Goal: Task Accomplishment & Management: Use online tool/utility

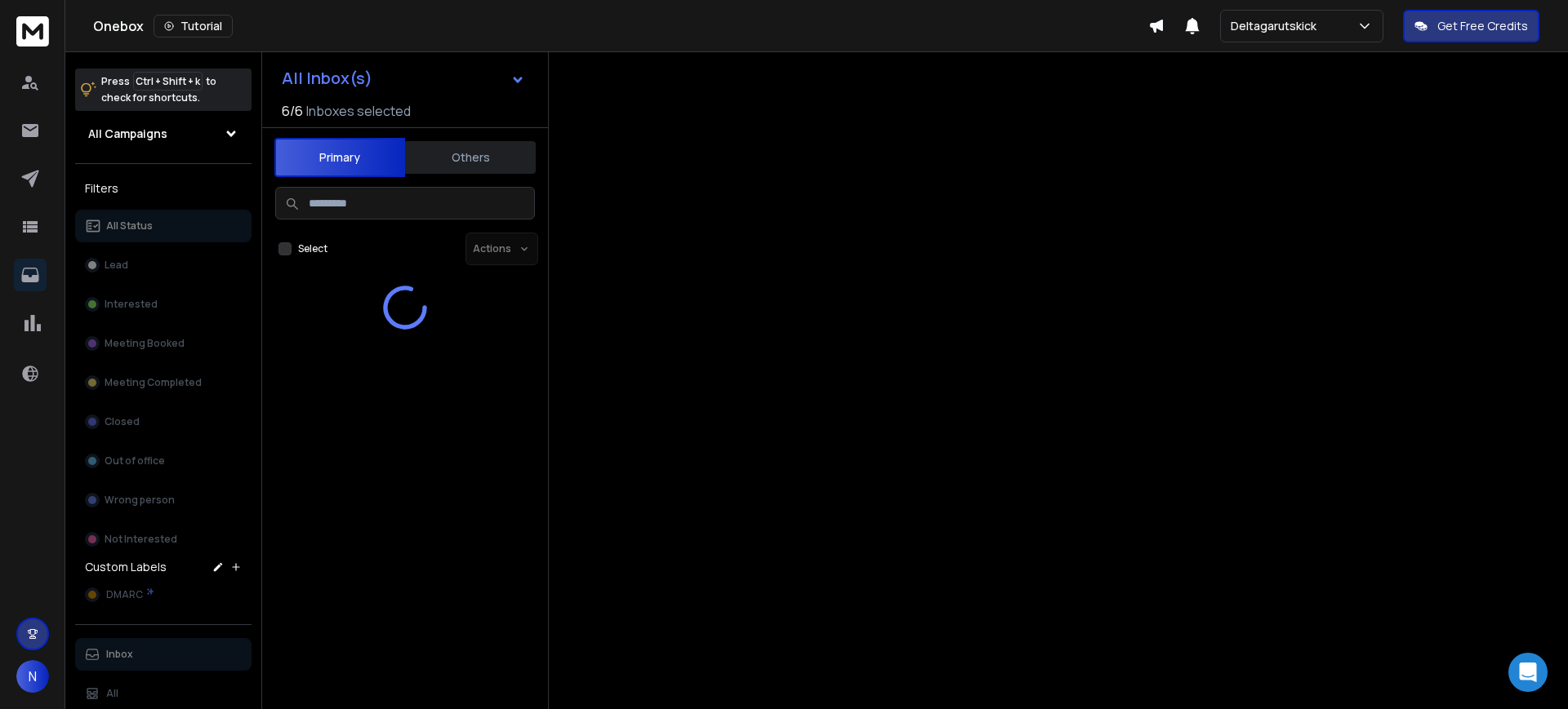
click at [348, 167] on button "Primary" at bounding box center [339, 158] width 130 height 39
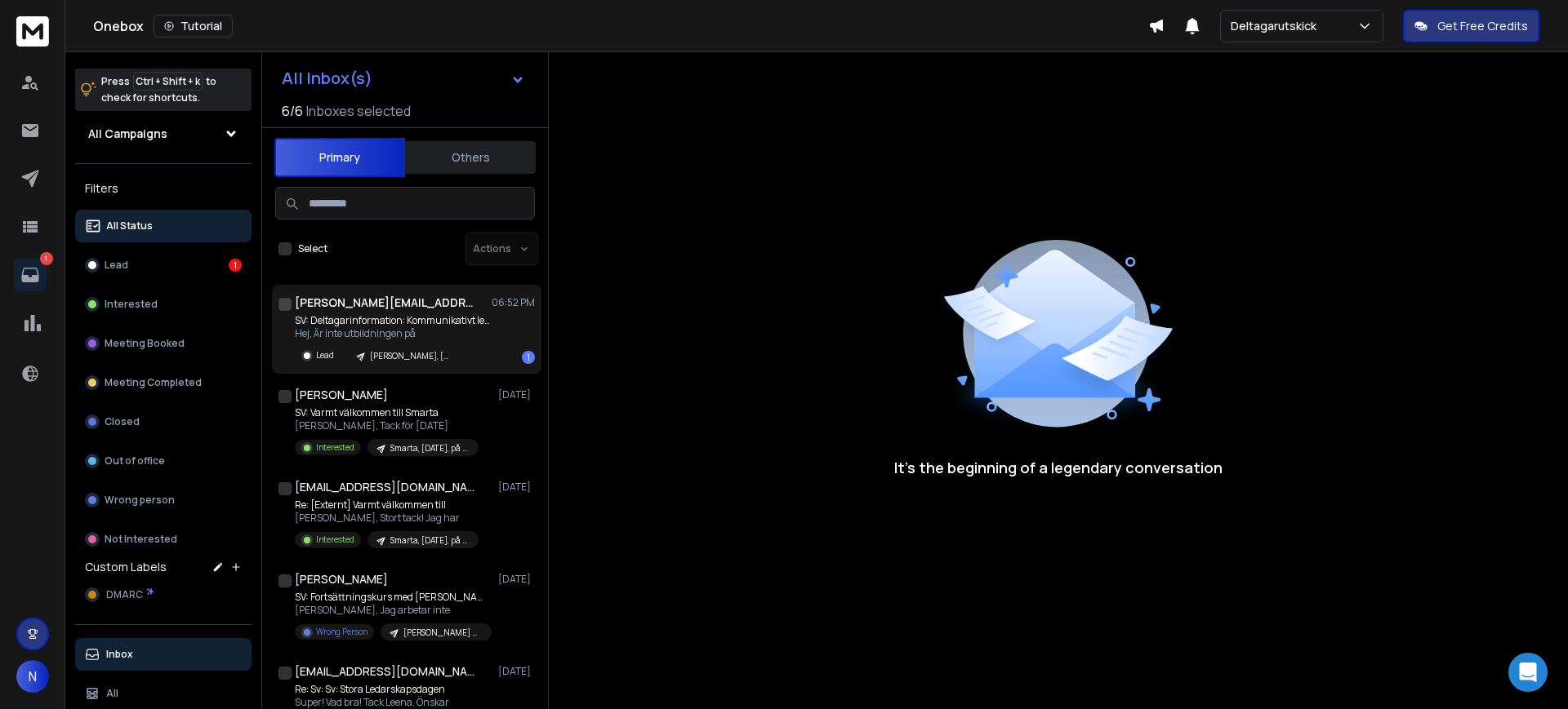
click at [387, 294] on h1 "[PERSON_NAME][EMAIL_ADDRESS][DOMAIN_NAME]" at bounding box center [384, 302] width 179 height 16
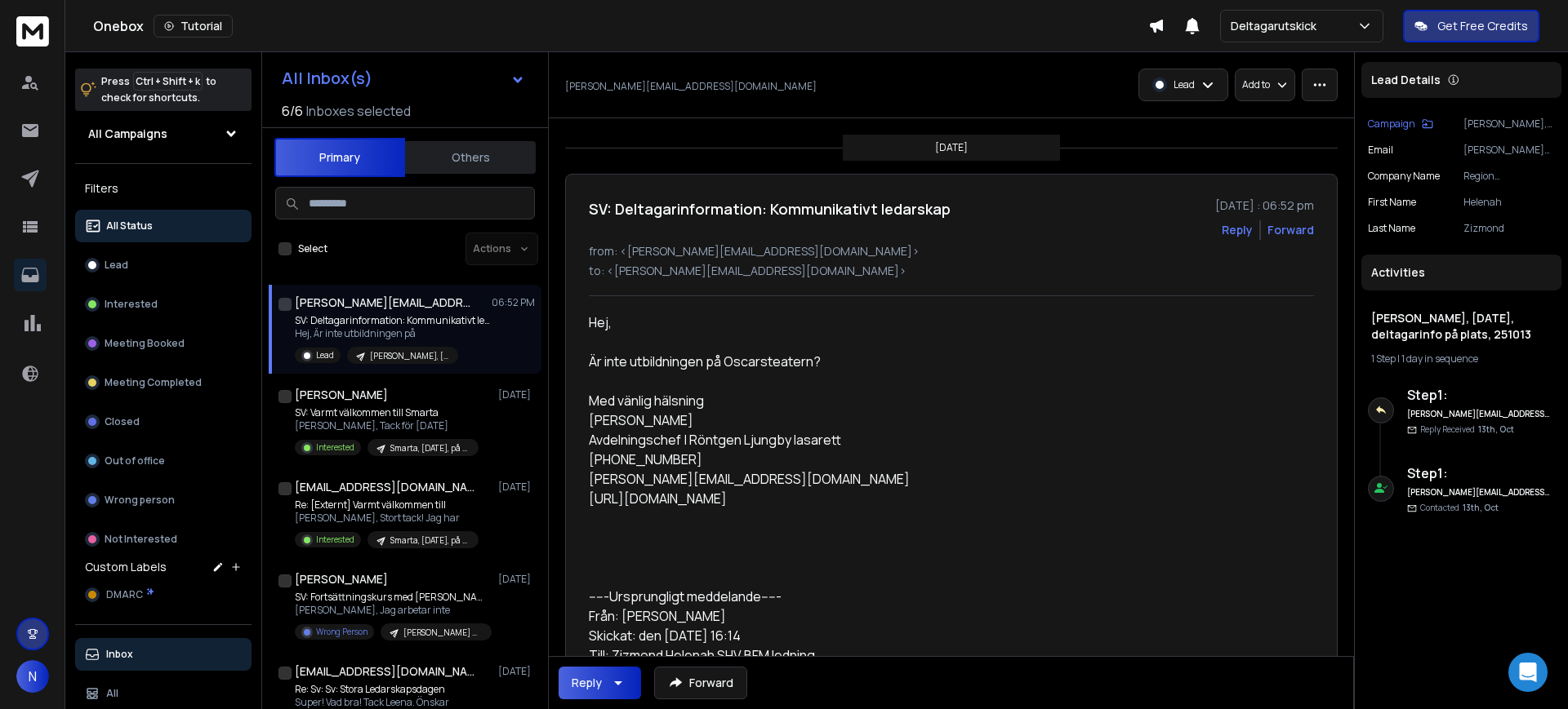
click at [591, 682] on div "Reply" at bounding box center [586, 683] width 30 height 16
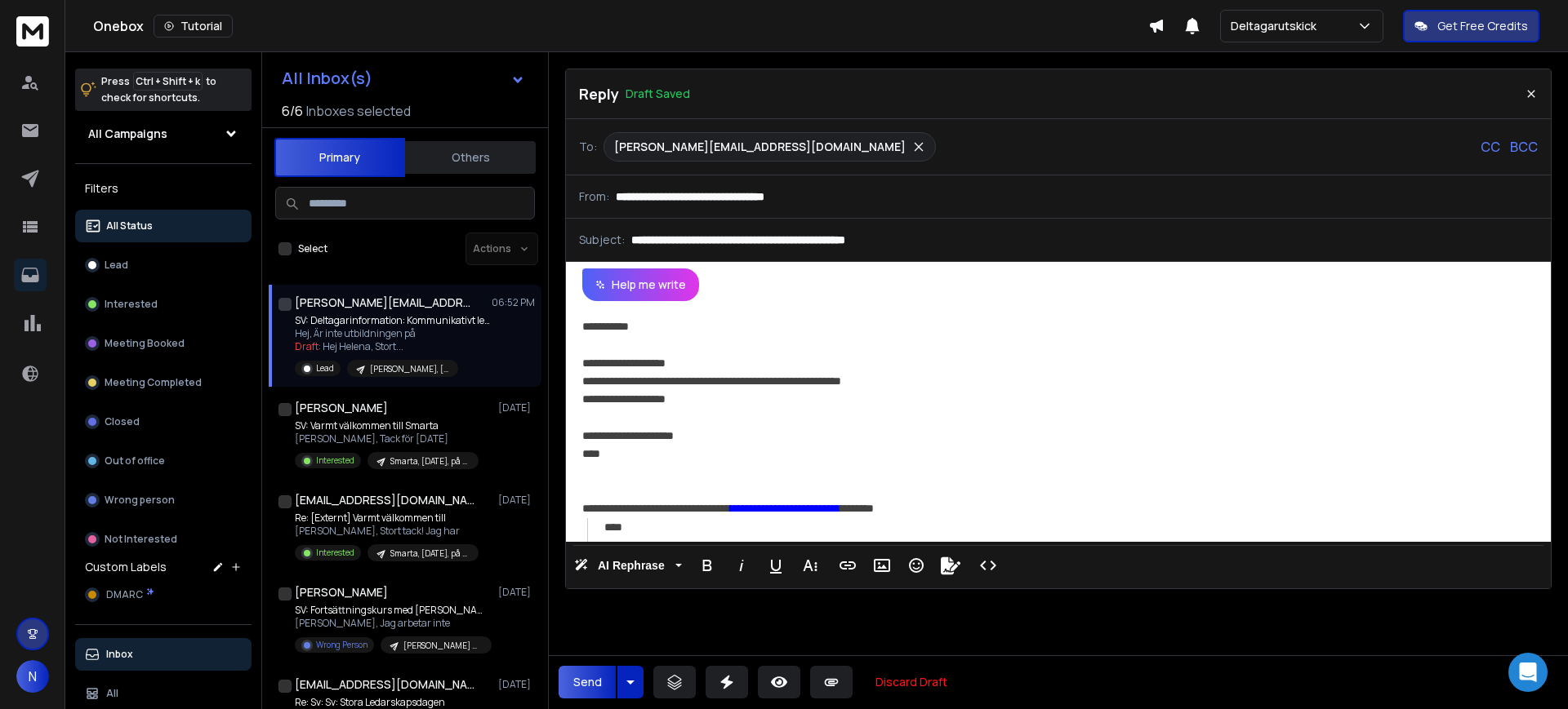
click at [579, 683] on button "Send" at bounding box center [586, 682] width 57 height 33
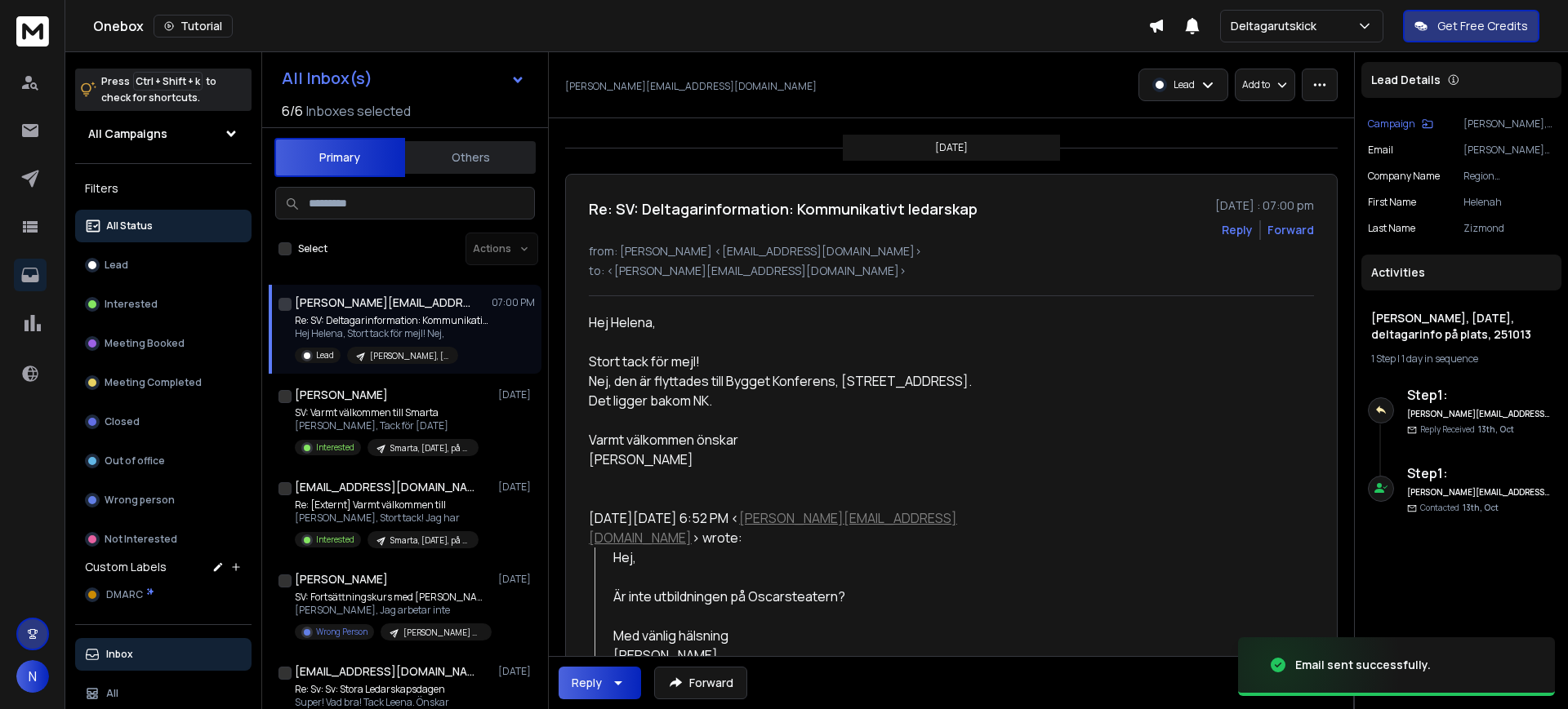
click at [349, 298] on h1 "[PERSON_NAME][EMAIL_ADDRESS][DOMAIN_NAME]" at bounding box center [384, 302] width 179 height 16
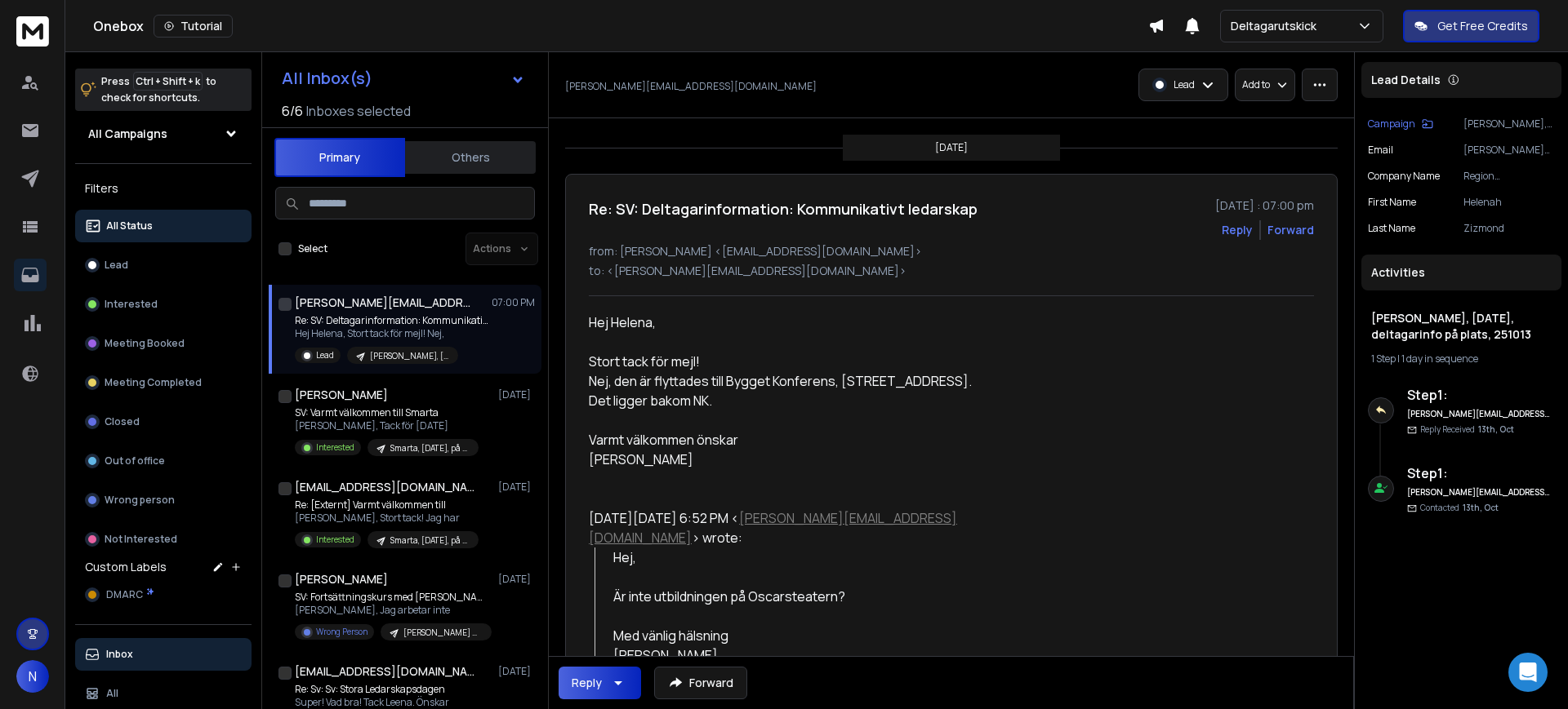
click at [349, 310] on h1 "[PERSON_NAME][EMAIL_ADDRESS][DOMAIN_NAME]" at bounding box center [384, 302] width 179 height 16
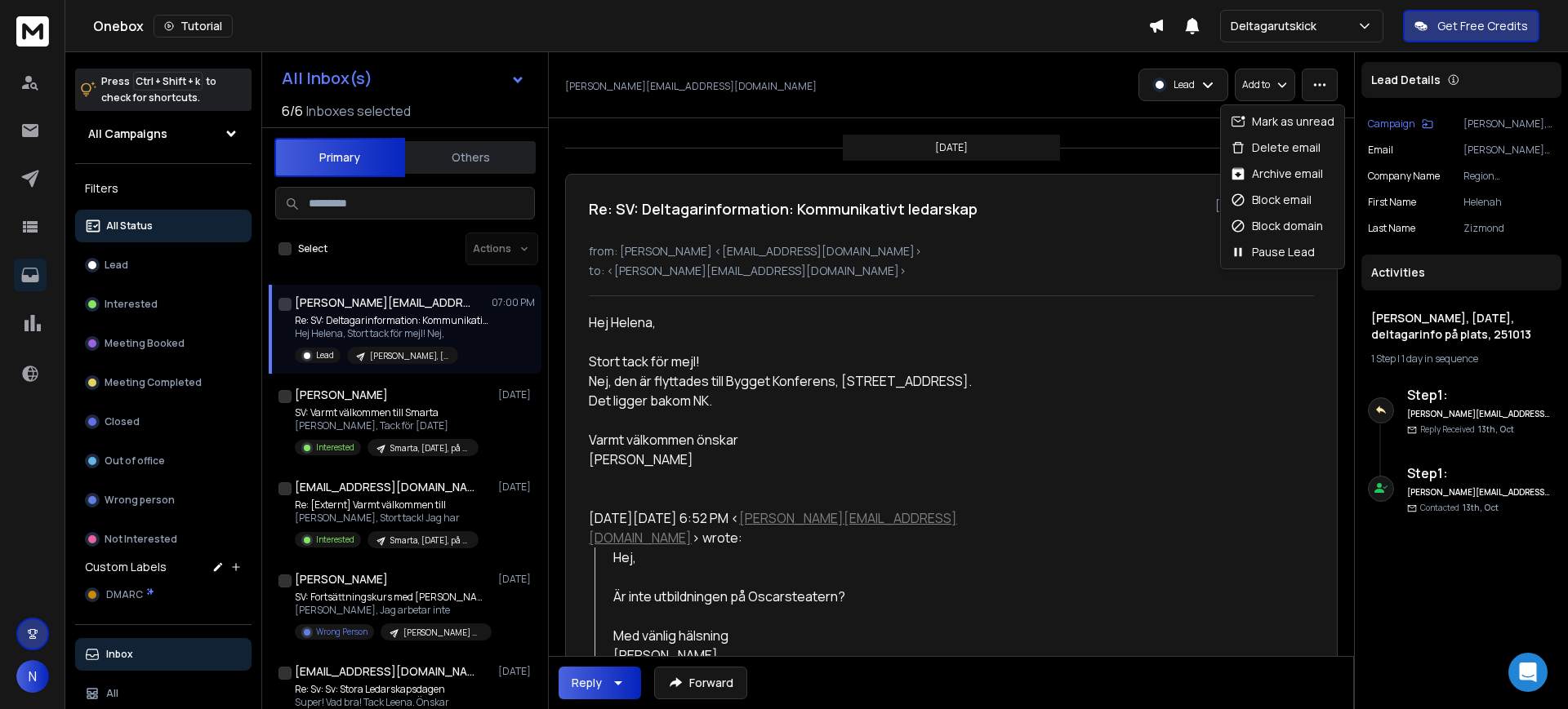
click at [1333, 89] on button "button" at bounding box center [1319, 84] width 36 height 33
click at [1297, 144] on div "Delete email" at bounding box center [1275, 147] width 90 height 16
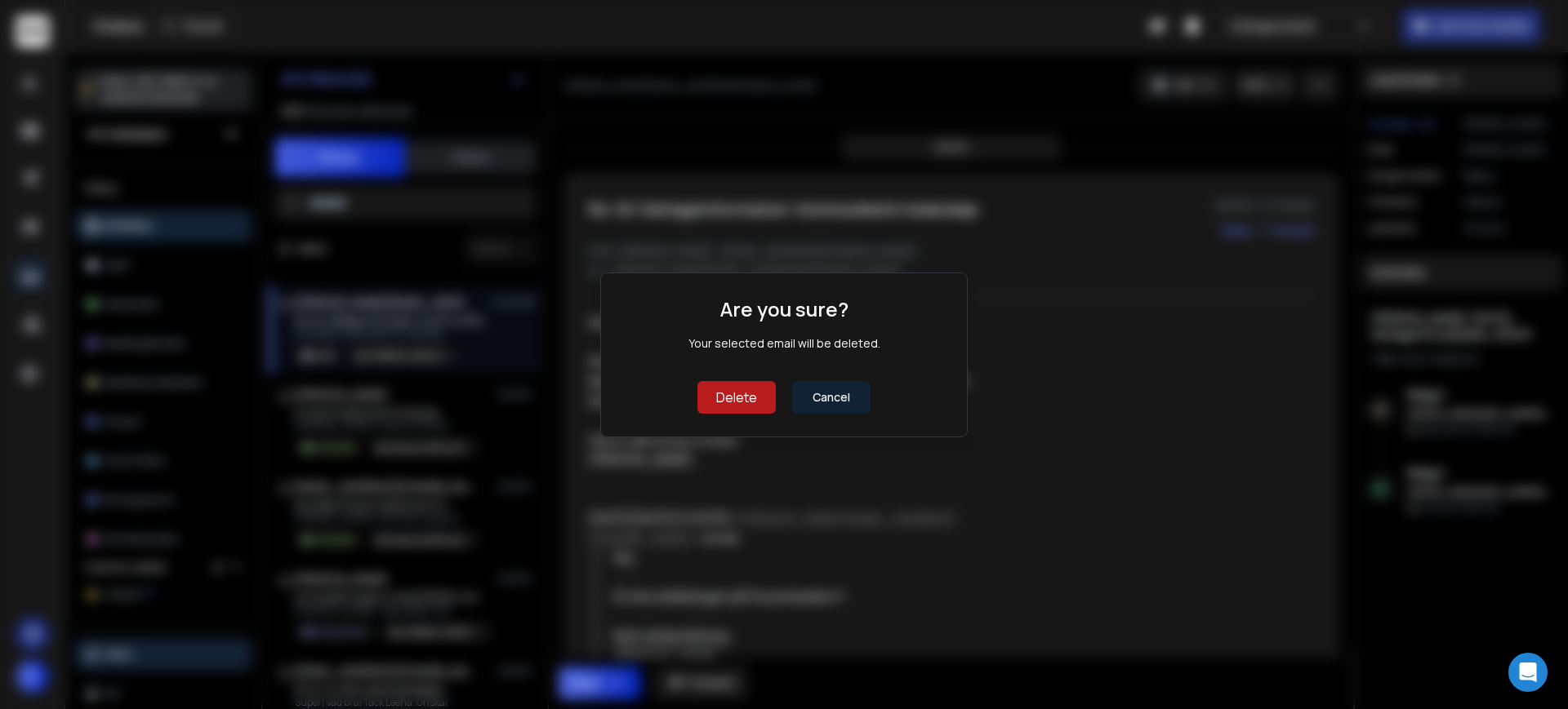
click at [729, 413] on div "Are you sure? Your selected email will be deleted. Delete Cancel" at bounding box center [784, 355] width 368 height 165
click at [754, 386] on button "Delete" at bounding box center [737, 397] width 79 height 33
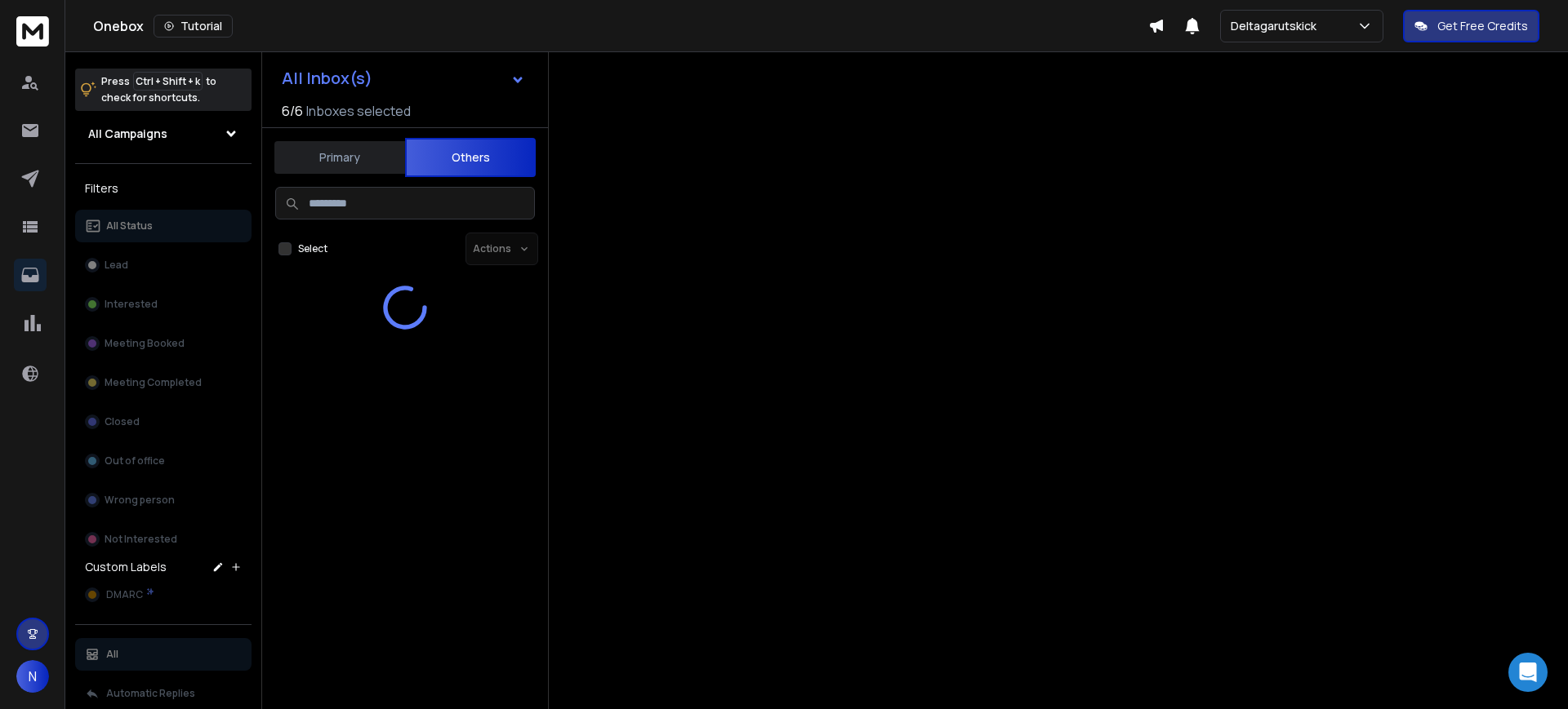
click at [464, 160] on button "Others" at bounding box center [470, 158] width 130 height 39
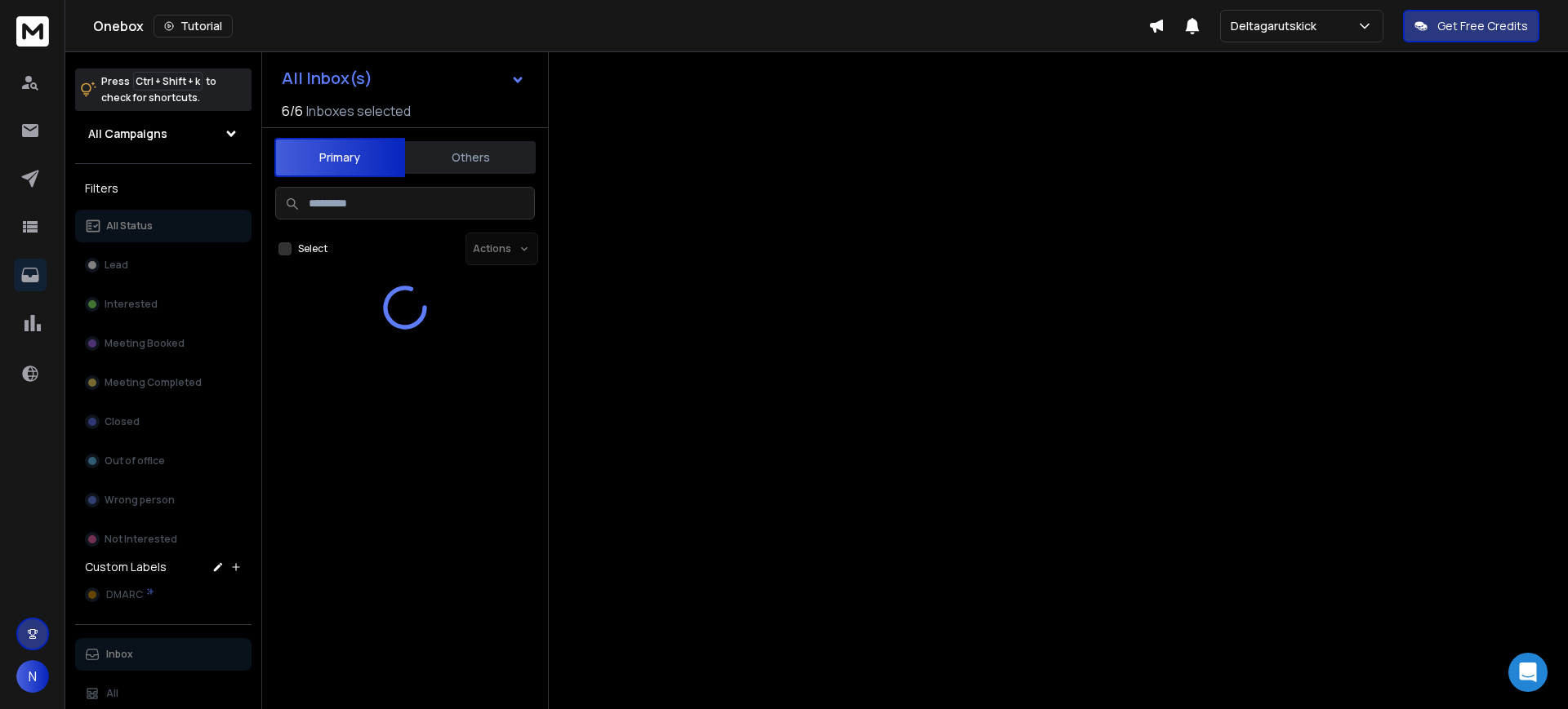
click at [338, 159] on button "Primary" at bounding box center [339, 158] width 130 height 39
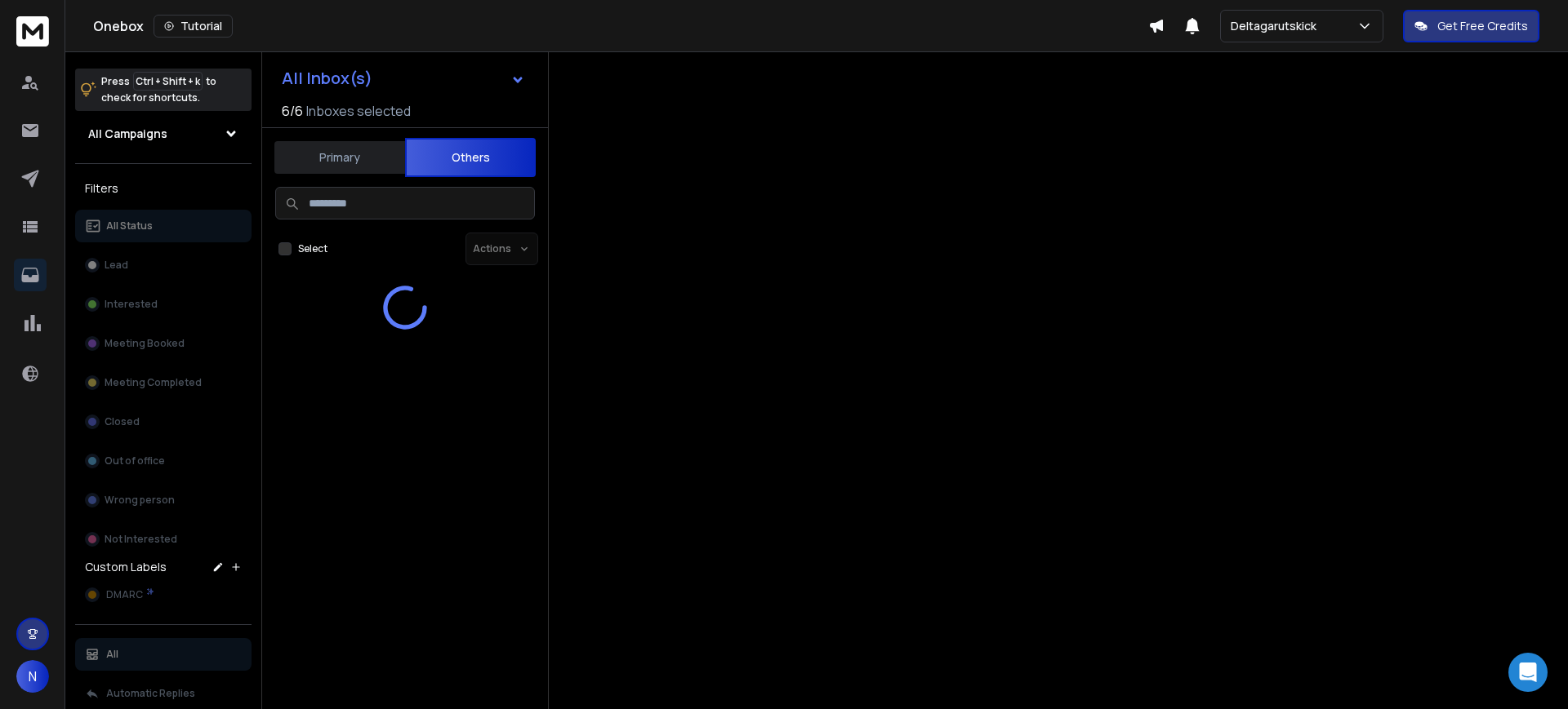
click at [494, 148] on button "Others" at bounding box center [470, 158] width 130 height 39
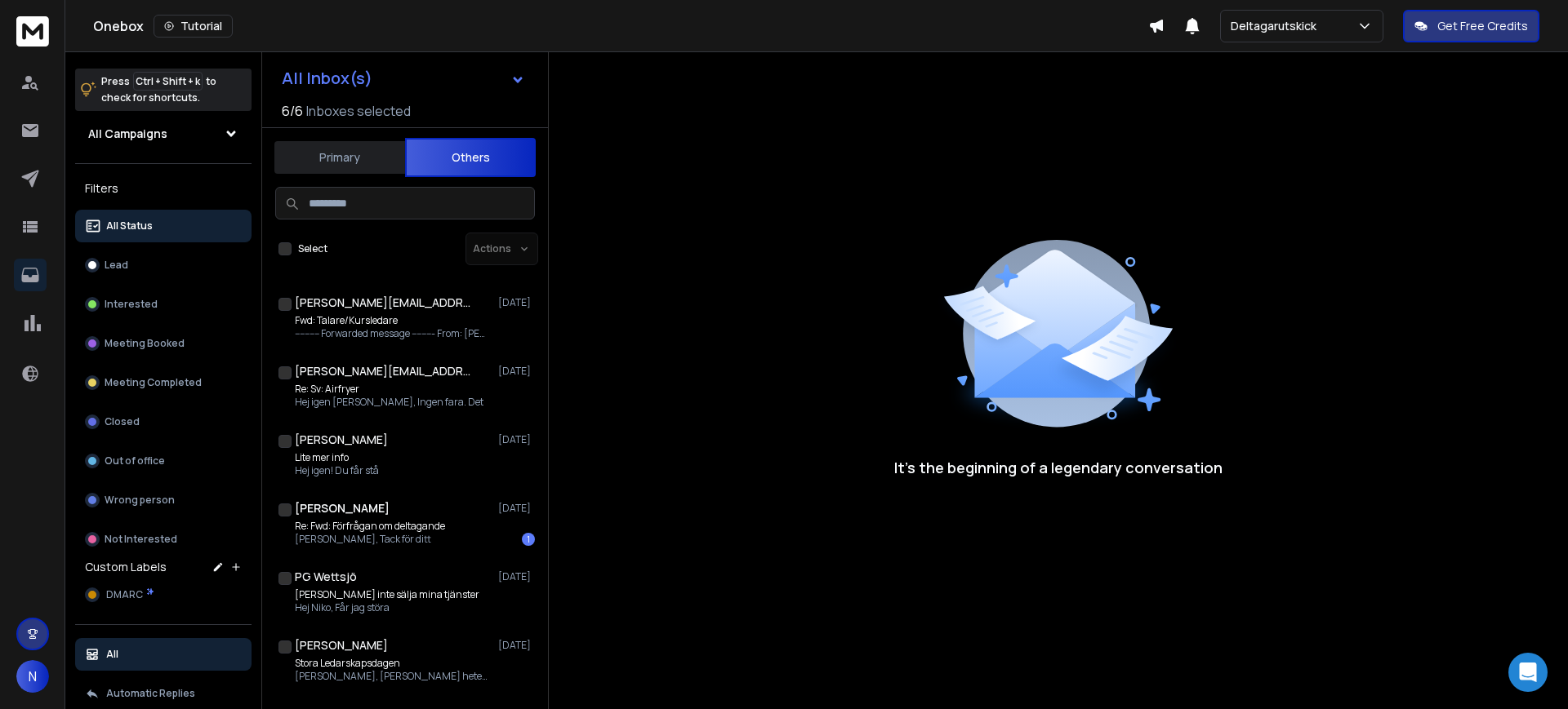
click at [321, 148] on button "Primary" at bounding box center [339, 158] width 130 height 36
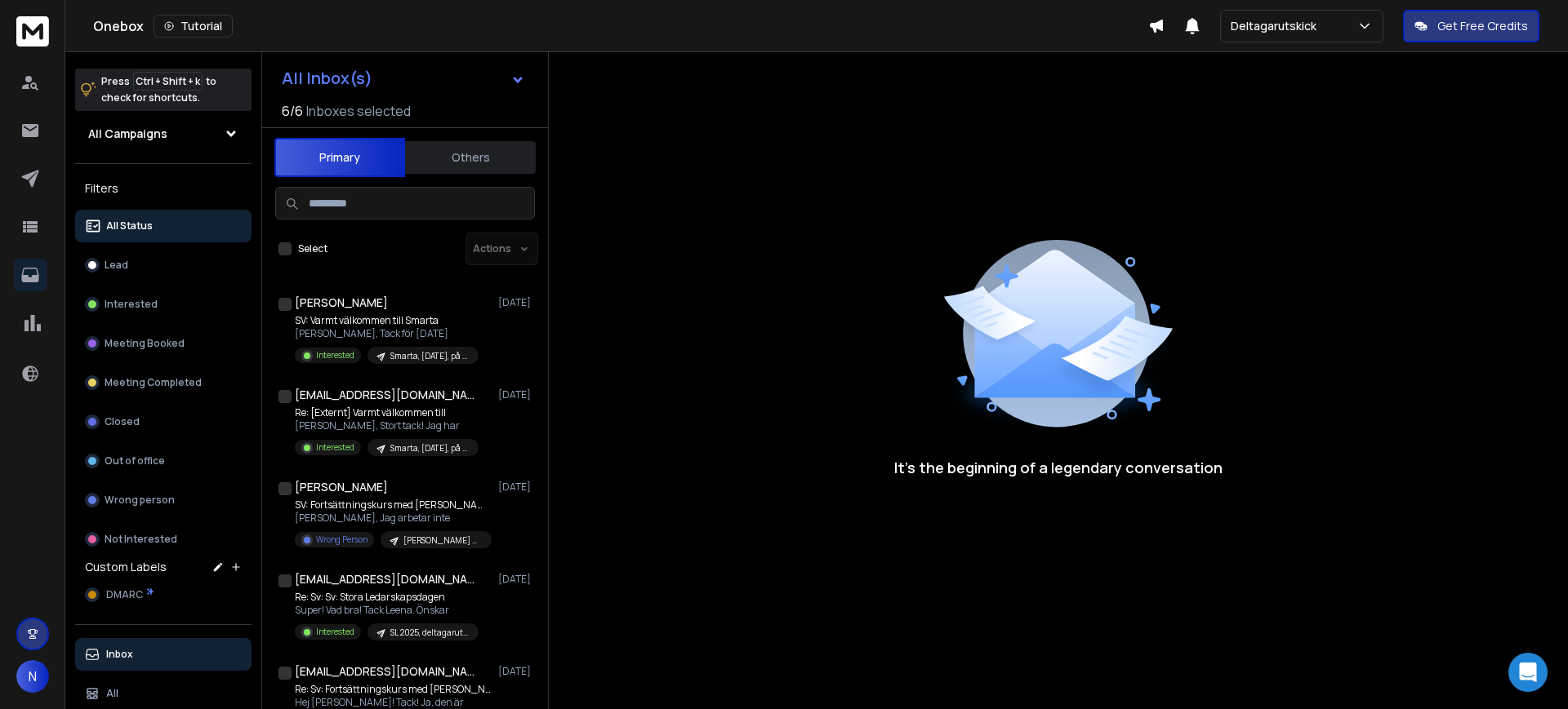
click at [494, 141] on button "Others" at bounding box center [470, 158] width 130 height 36
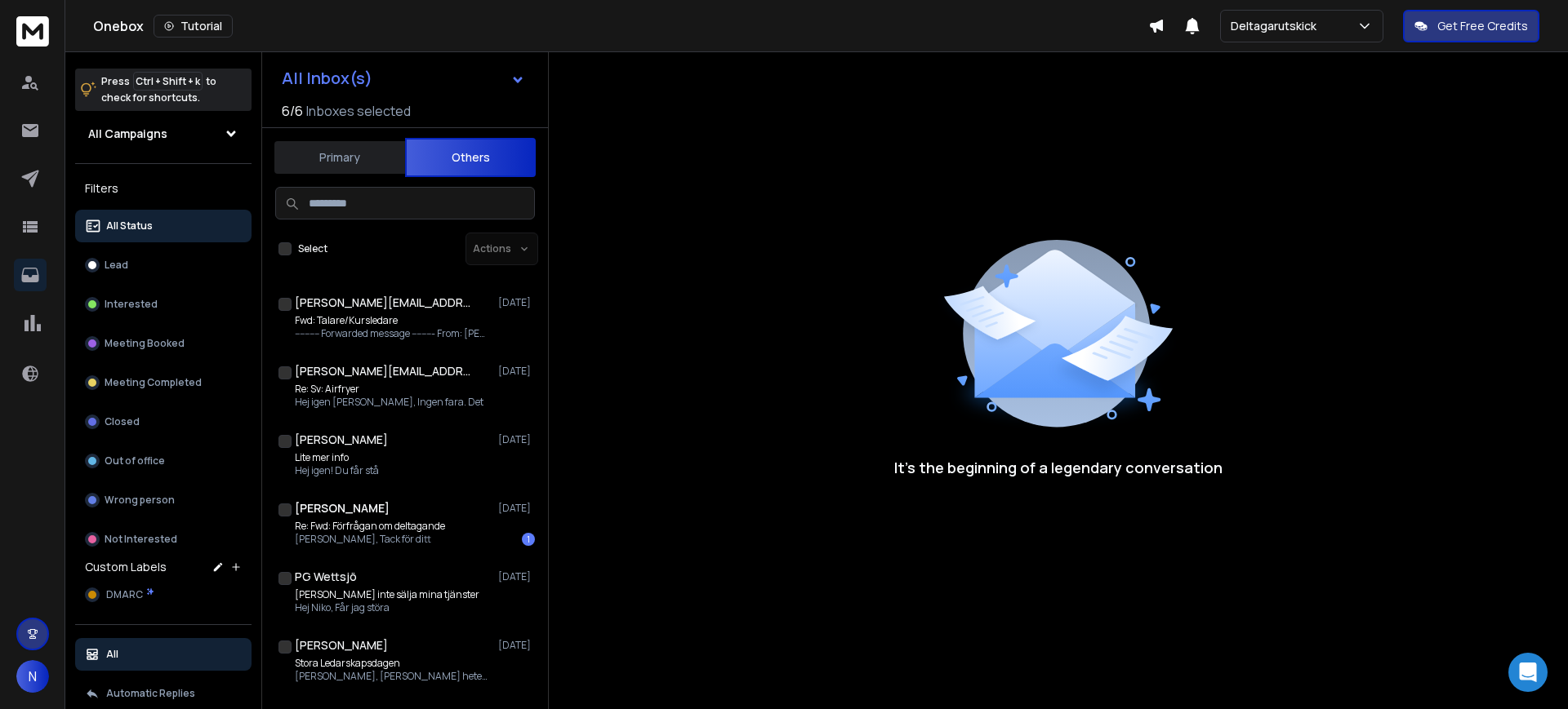
click at [345, 173] on button "Primary" at bounding box center [339, 158] width 130 height 36
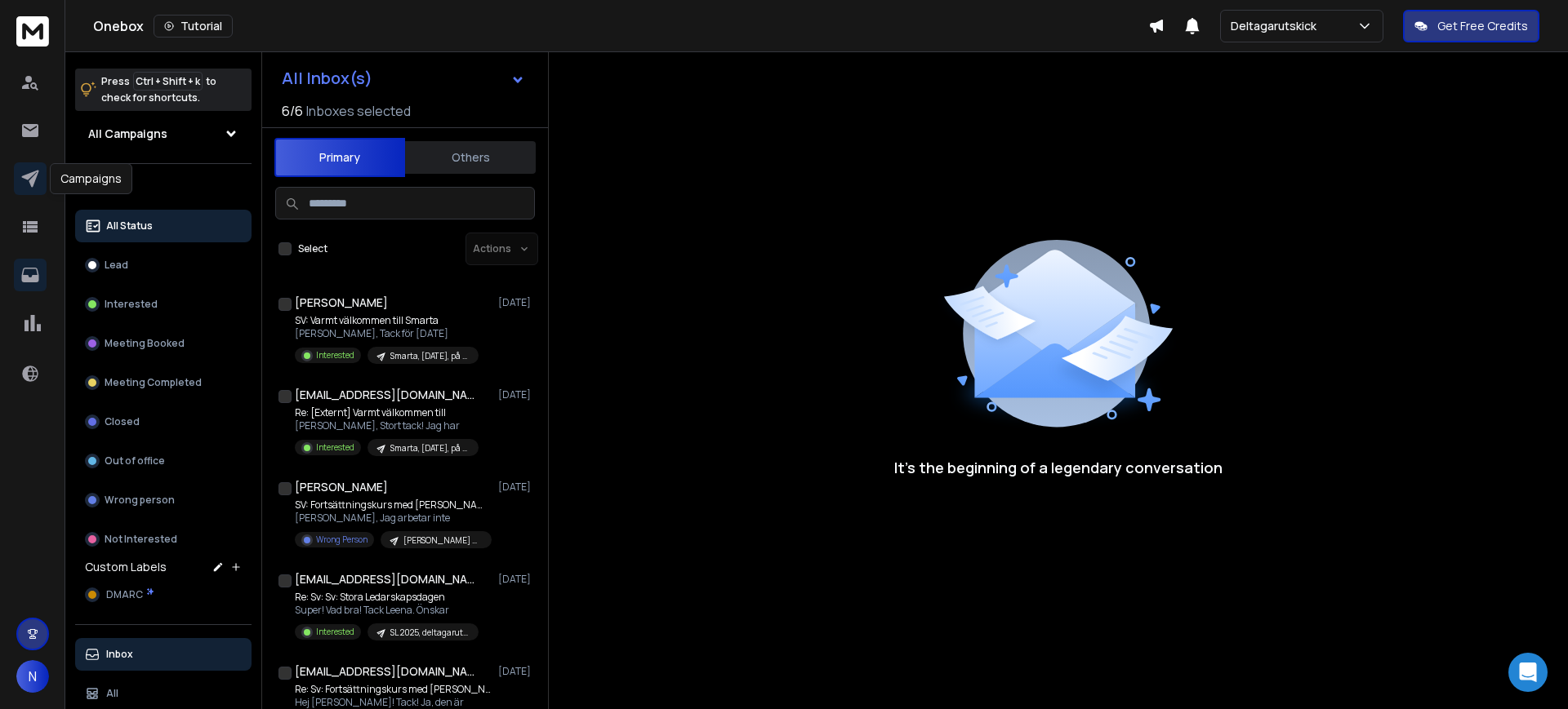
click at [38, 174] on icon at bounding box center [30, 178] width 20 height 20
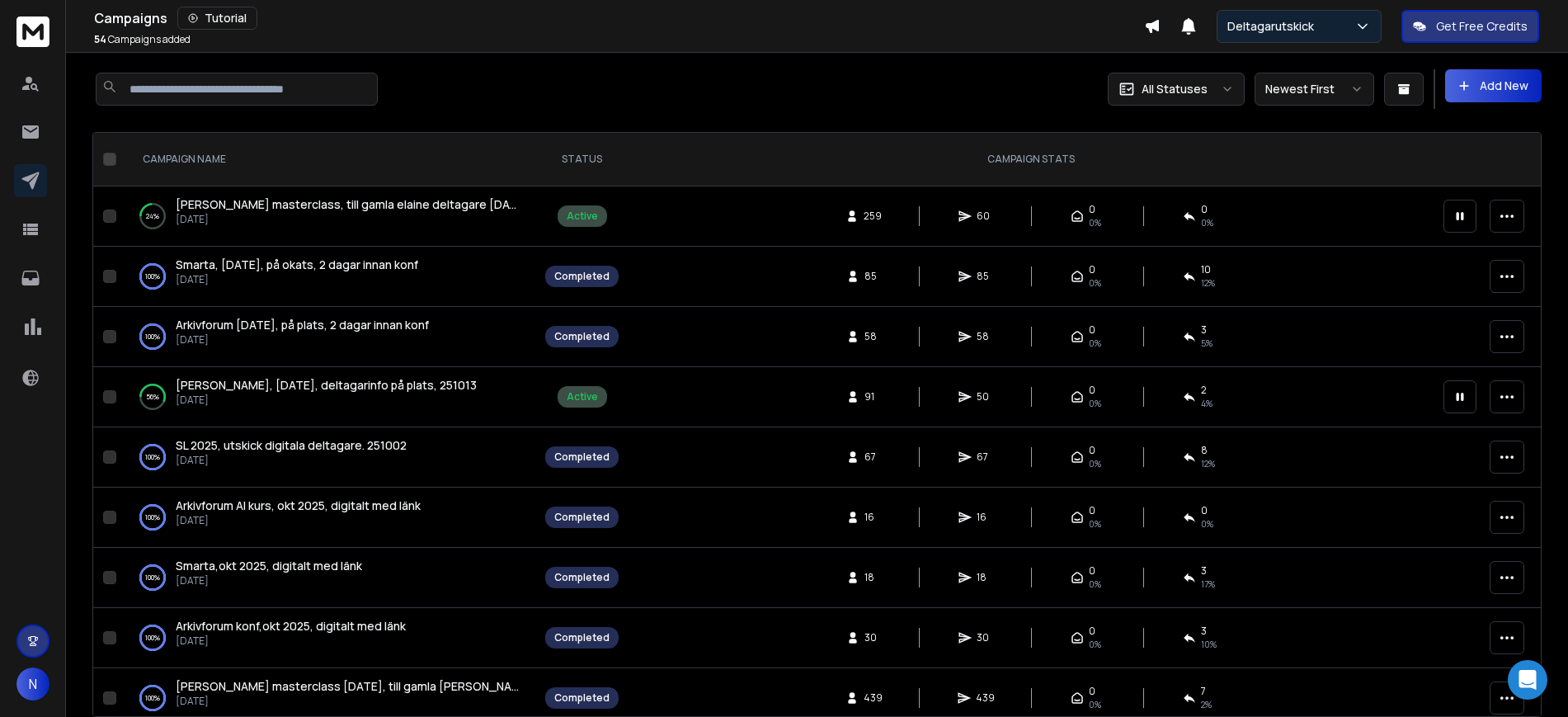
click at [1303, 28] on p "Deltagarutskick" at bounding box center [1274, 26] width 93 height 16
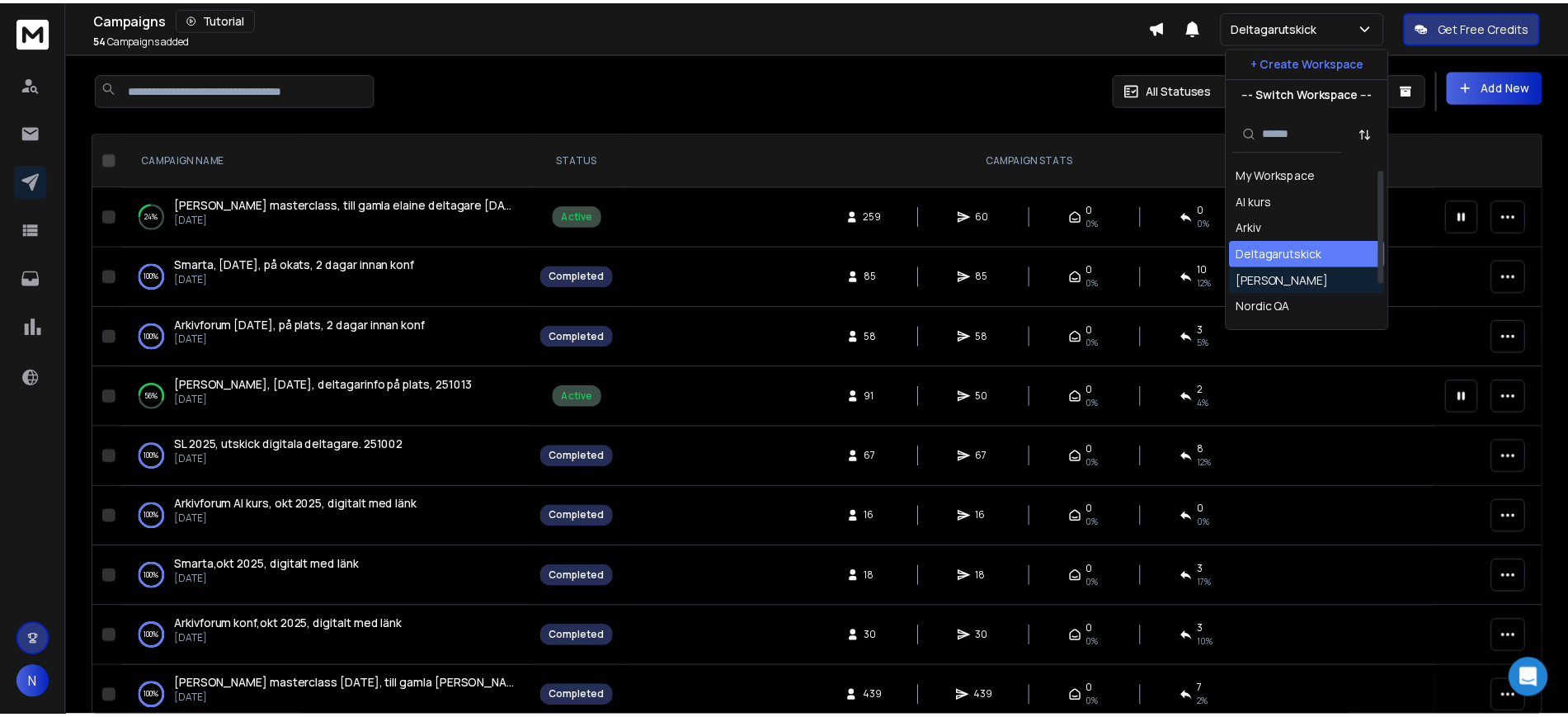
scroll to position [73, 0]
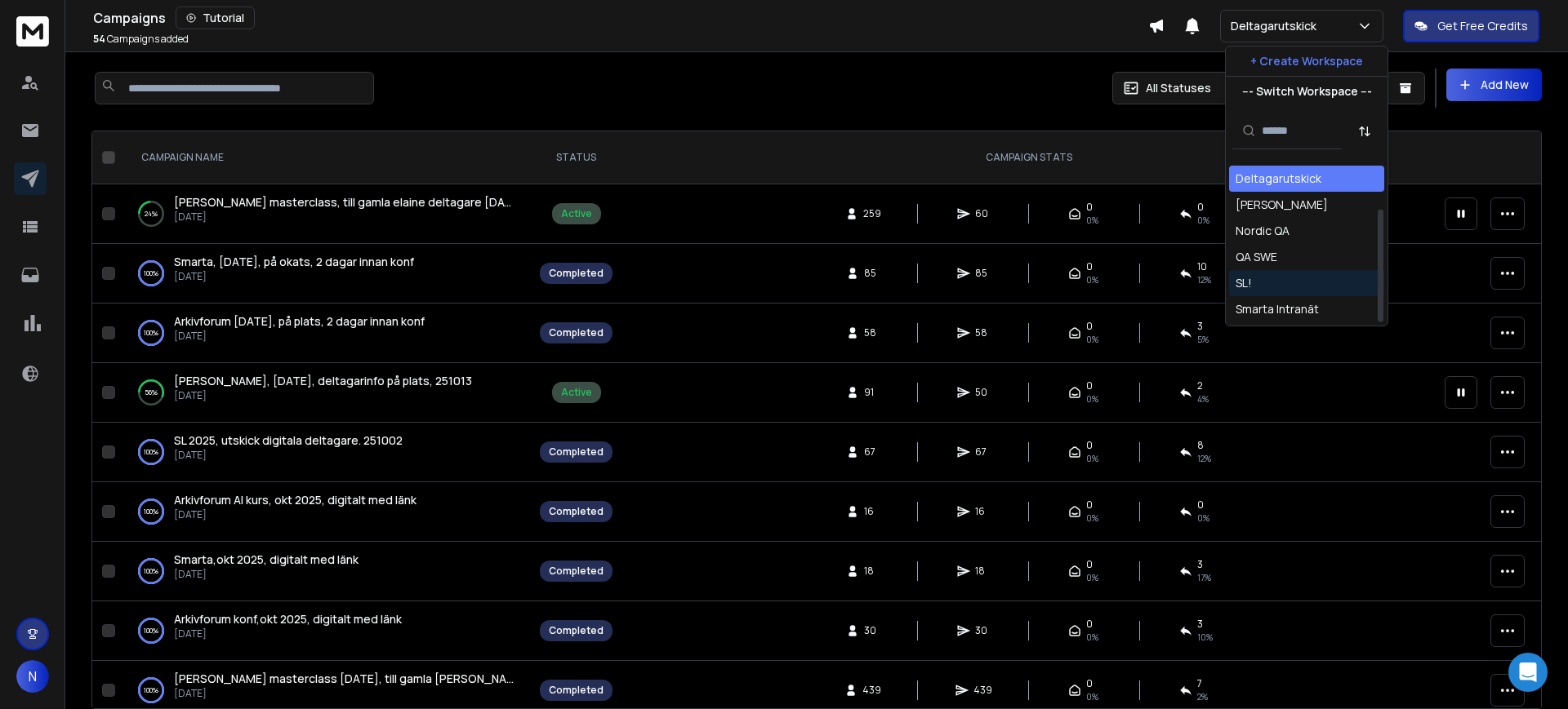
click at [1271, 274] on div "SL!" at bounding box center [1306, 283] width 155 height 26
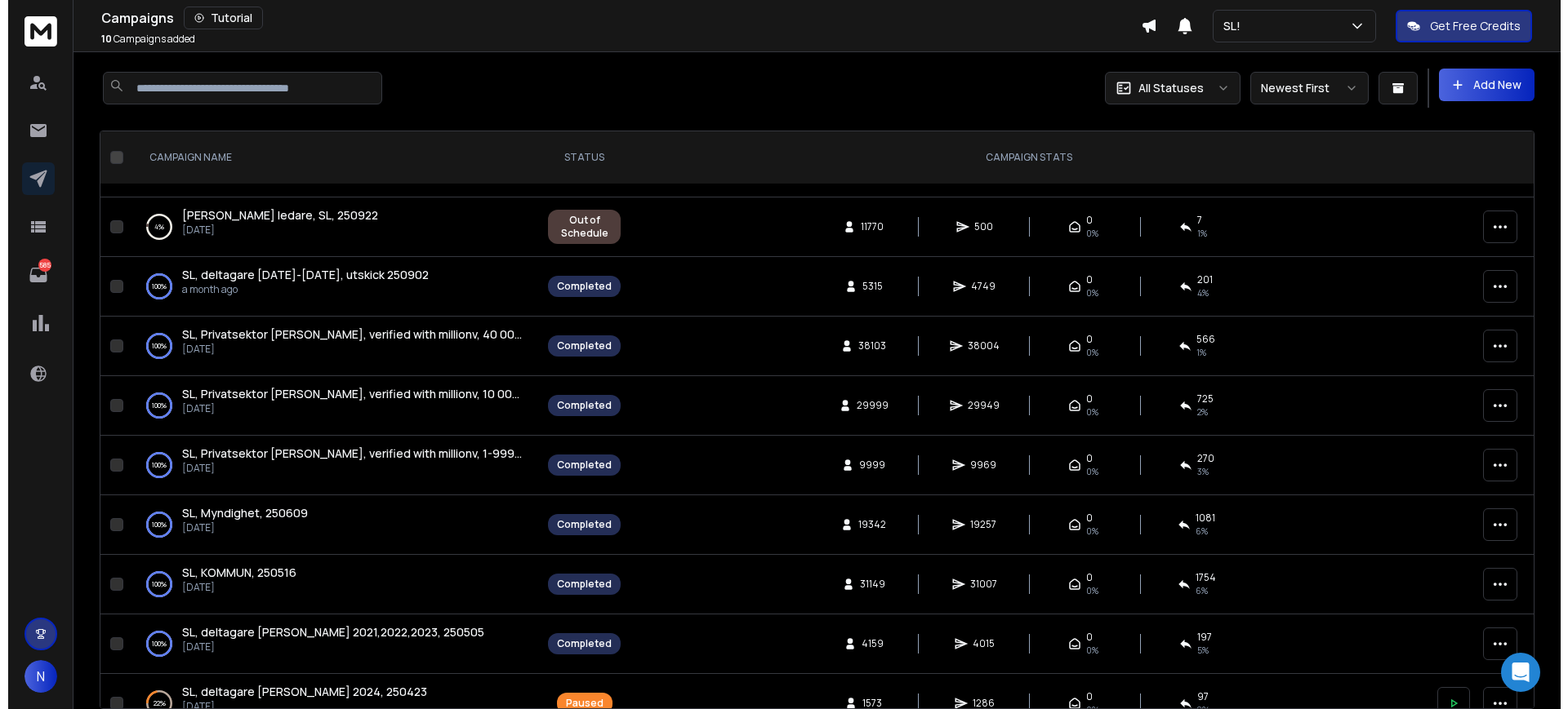
scroll to position [84, 0]
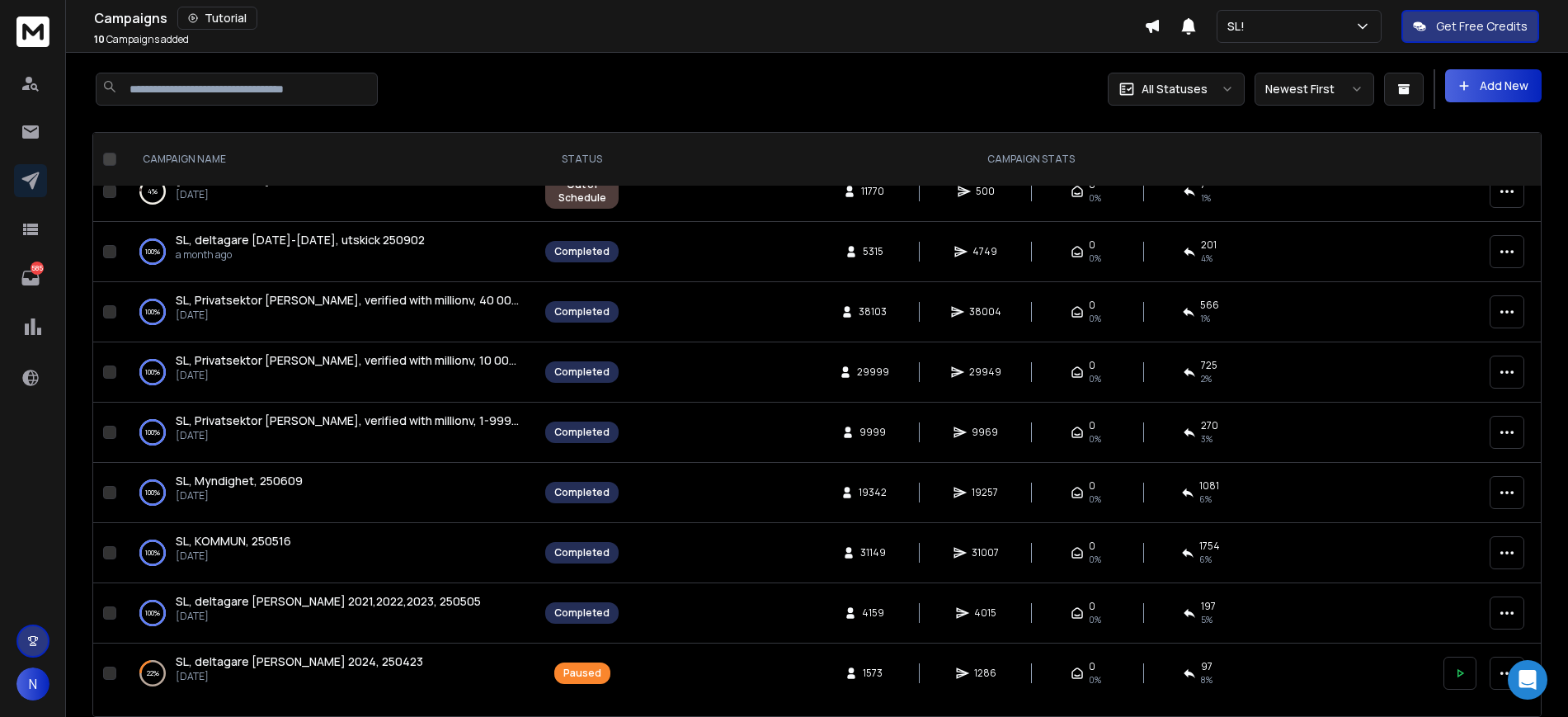
click at [274, 486] on span "SL, Myndighet, 250609" at bounding box center [239, 481] width 127 height 16
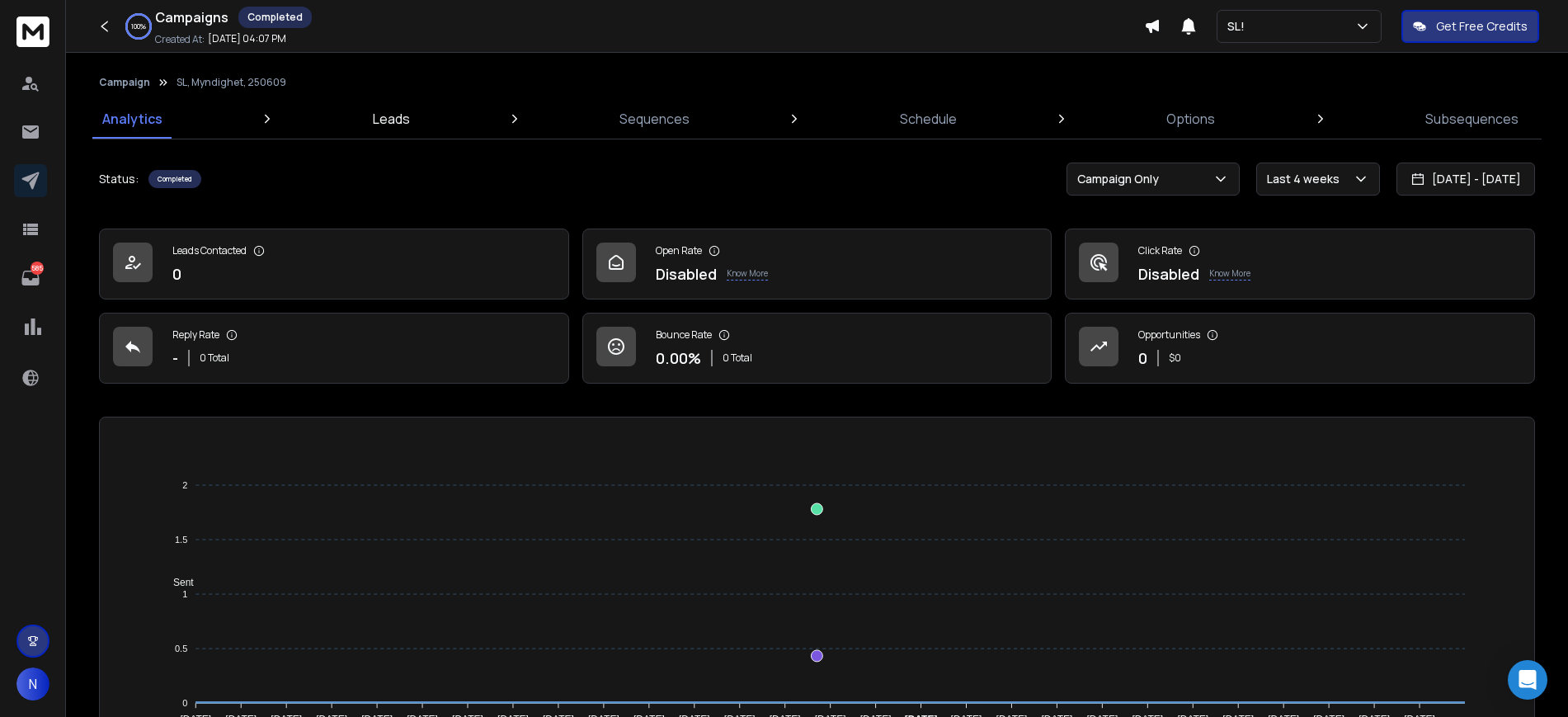
click at [410, 117] on link "Leads" at bounding box center [392, 119] width 57 height 40
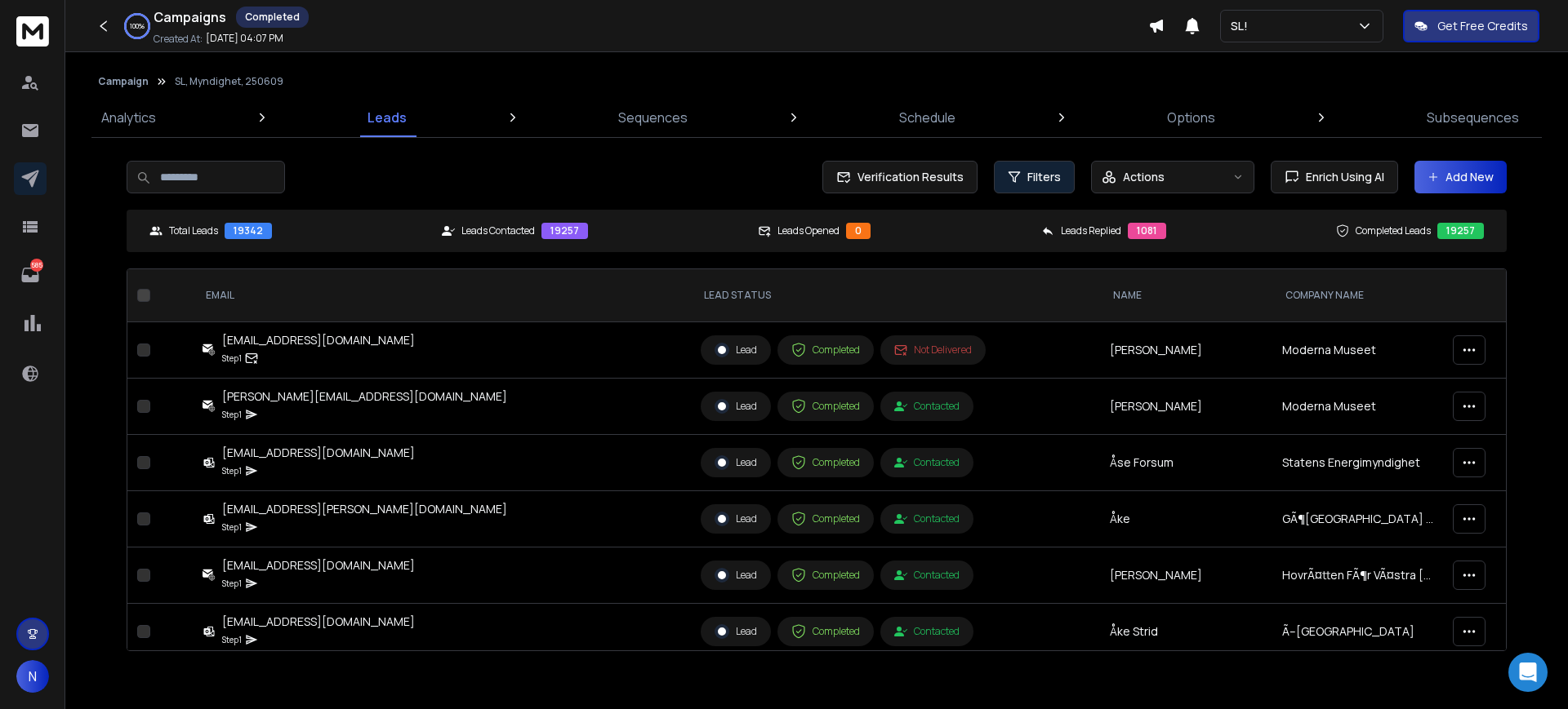
click at [1036, 174] on span "Filters" at bounding box center [1044, 176] width 34 height 16
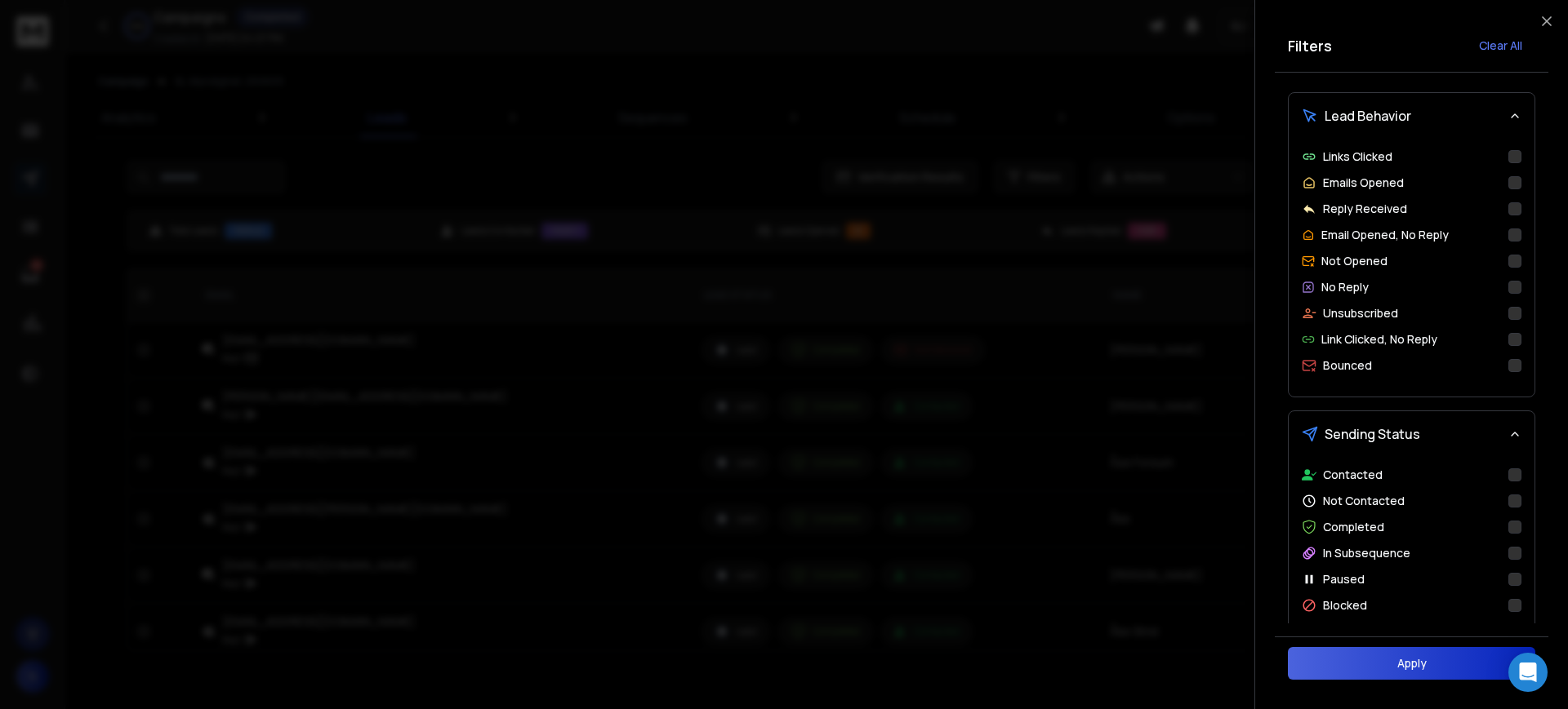
click at [1501, 372] on div "Bounced" at bounding box center [1411, 365] width 220 height 16
click at [1508, 366] on button "Bounced" at bounding box center [1515, 366] width 13 height 13
click at [1399, 670] on button "Apply" at bounding box center [1411, 663] width 248 height 33
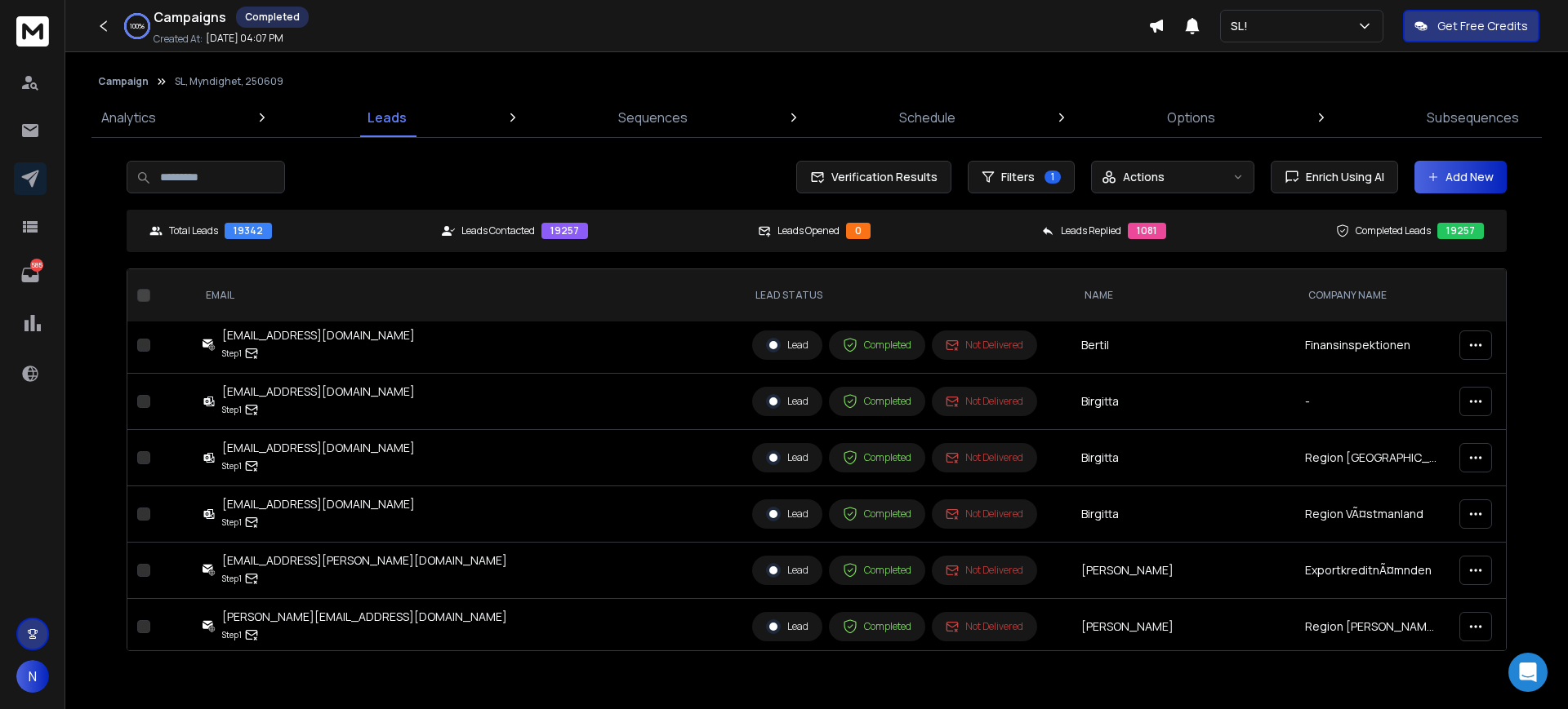
scroll to position [2499, 0]
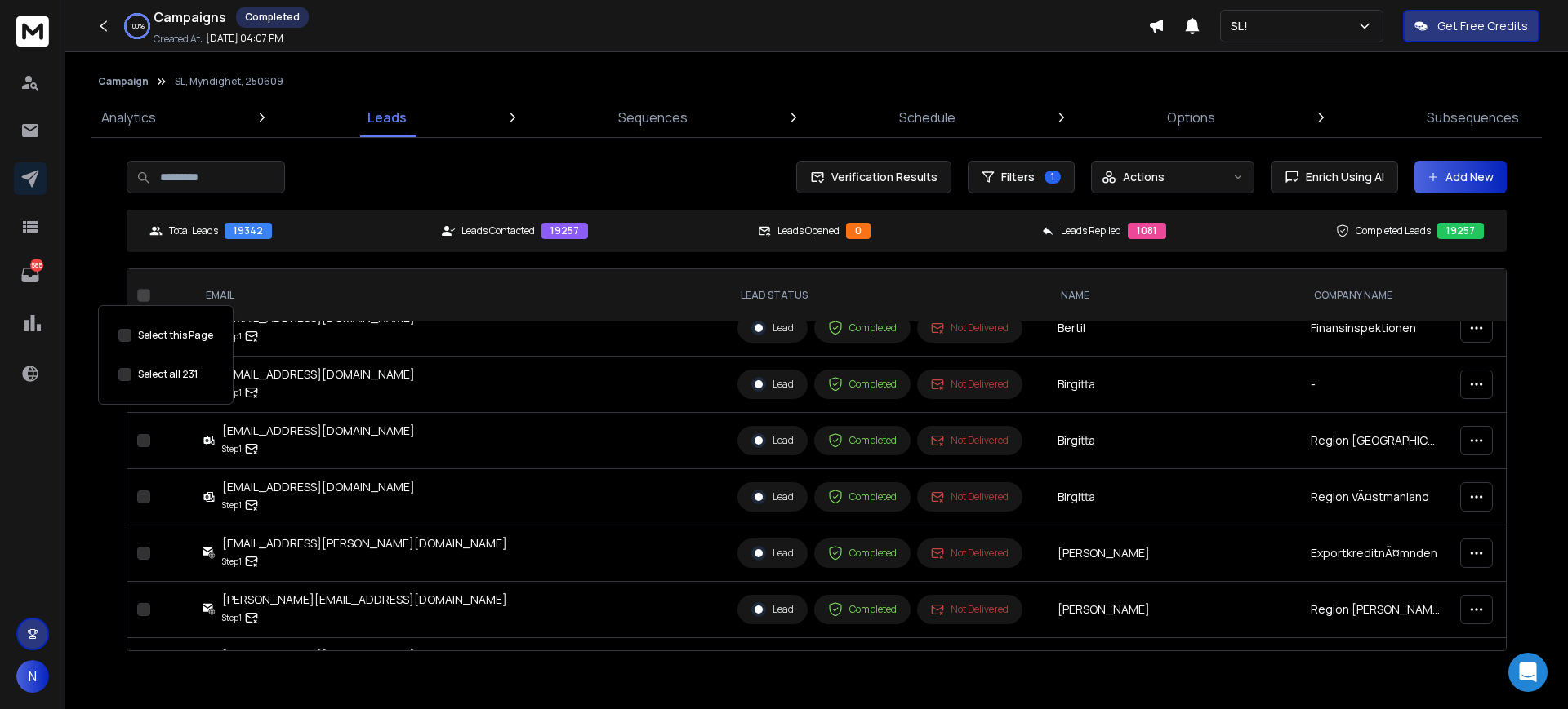
click at [148, 295] on button "Select this Page" at bounding box center [144, 295] width 13 height 13
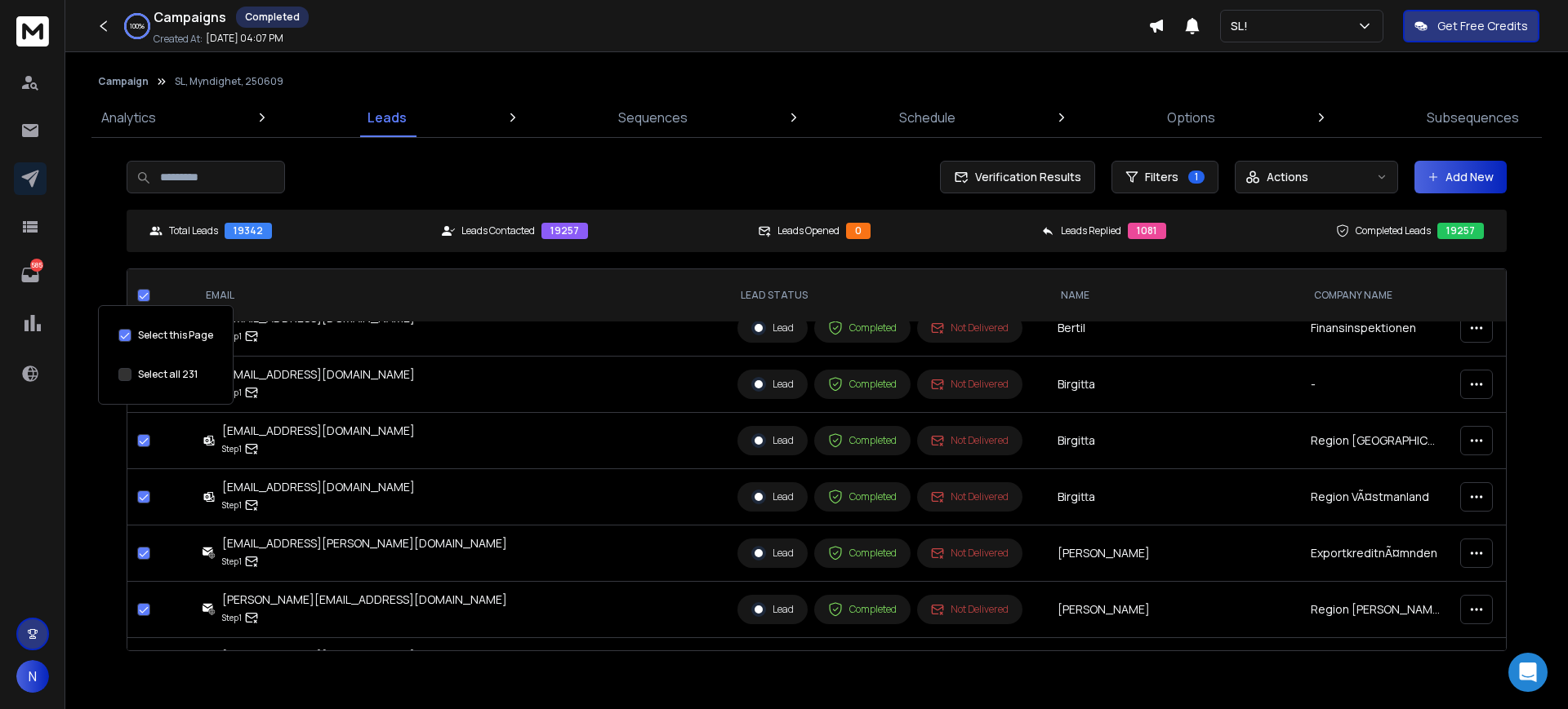
click at [125, 376] on button "Select this Page" at bounding box center [125, 374] width 13 height 13
click at [1301, 179] on p "Actions" at bounding box center [1287, 176] width 41 height 16
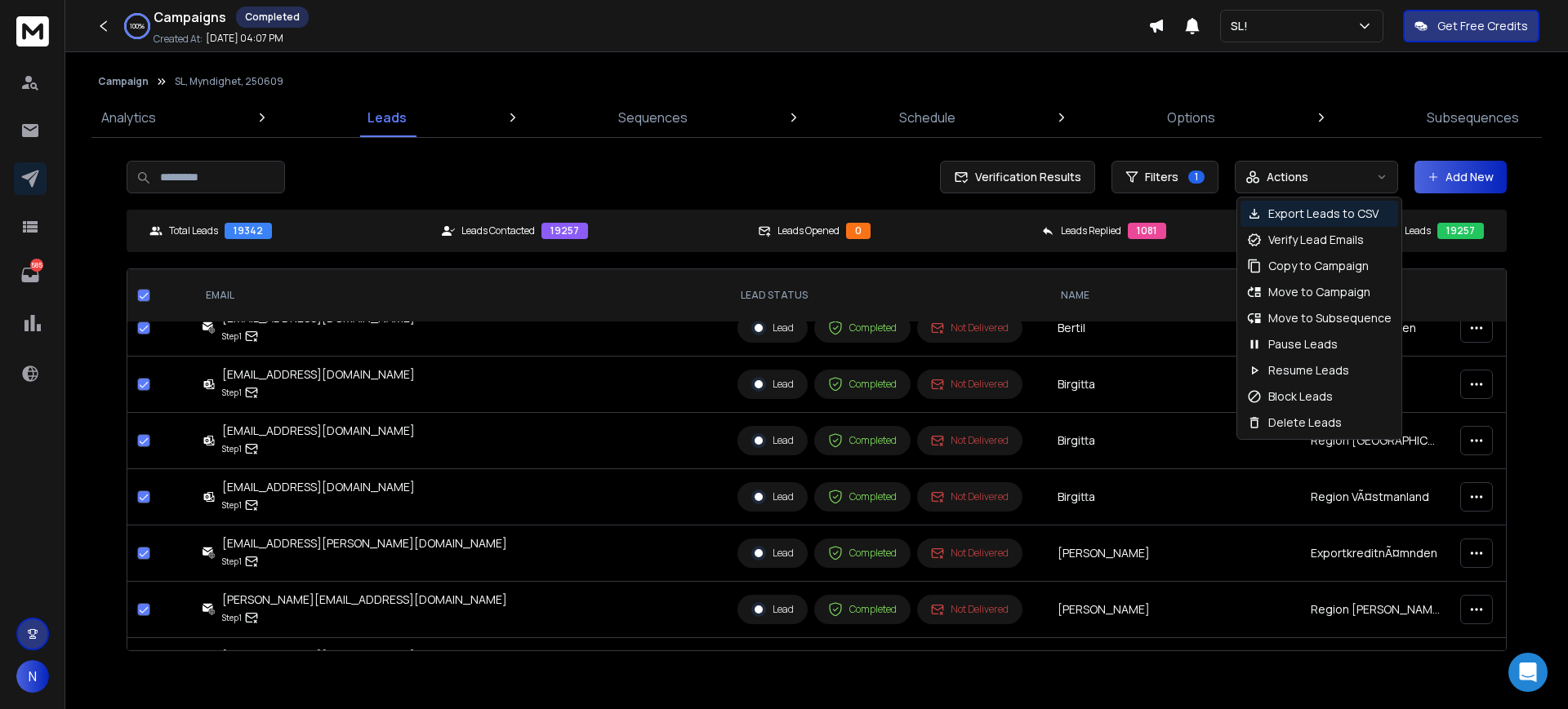
click at [1313, 216] on p "Export Leads to CSV" at bounding box center [1322, 213] width 110 height 16
